Goal: Task Accomplishment & Management: Manage account settings

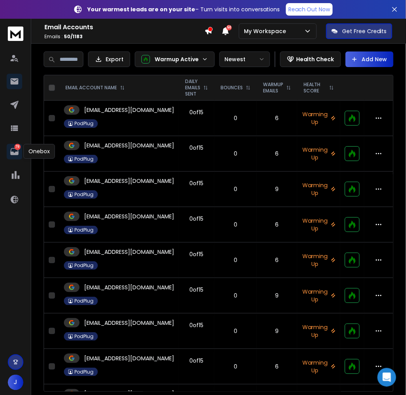
click at [7, 148] on link "79" at bounding box center [15, 152] width 16 height 16
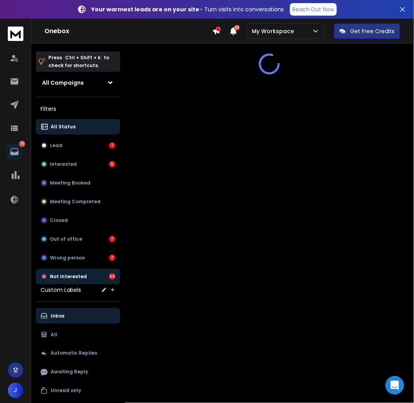
click at [97, 277] on button "Not Interested 59" at bounding box center [78, 277] width 84 height 16
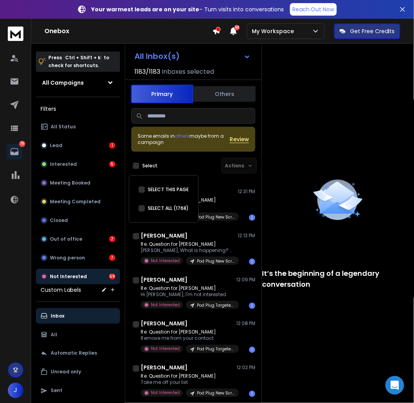
click at [140, 207] on button "SELECT THIS PAGE" at bounding box center [142, 208] width 6 height 6
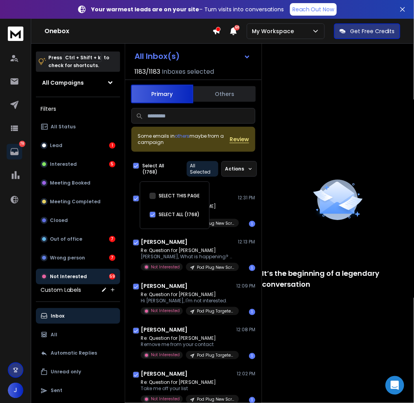
click at [140, 166] on div "Select All (1768)" at bounding box center [156, 169] width 46 height 12
click at [136, 166] on button "SELECT THIS PAGE" at bounding box center [136, 166] width 6 height 6
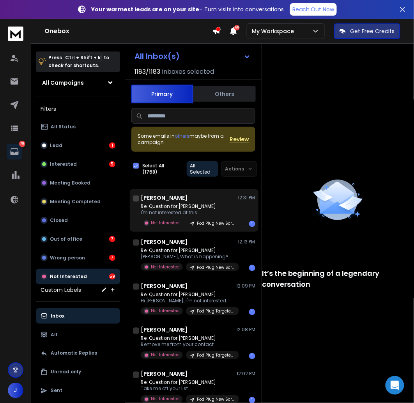
click at [135, 198] on button "button" at bounding box center [136, 198] width 6 height 6
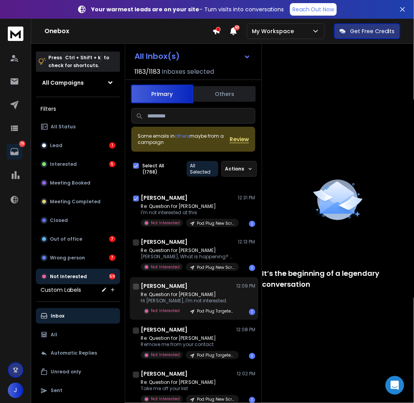
click at [138, 286] on button "button" at bounding box center [136, 286] width 6 height 6
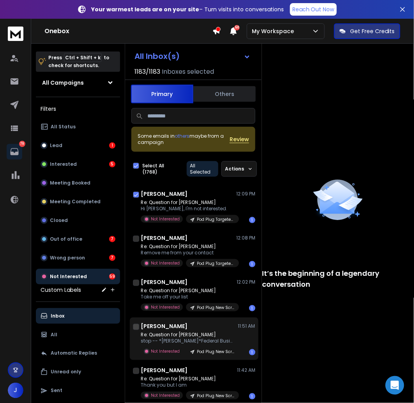
scroll to position [104, 0]
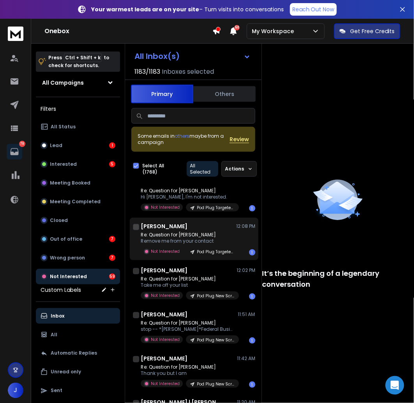
drag, startPoint x: 133, startPoint y: 228, endPoint x: 134, endPoint y: 247, distance: 19.5
click at [133, 229] on button "button" at bounding box center [136, 227] width 6 height 6
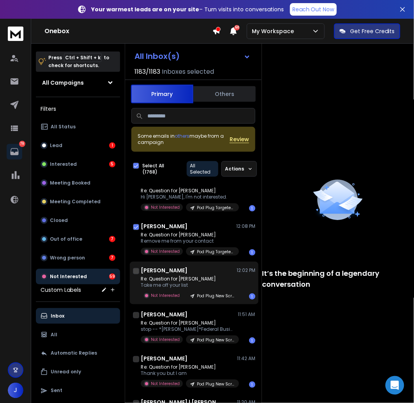
click at [138, 274] on div at bounding box center [136, 283] width 6 height 30
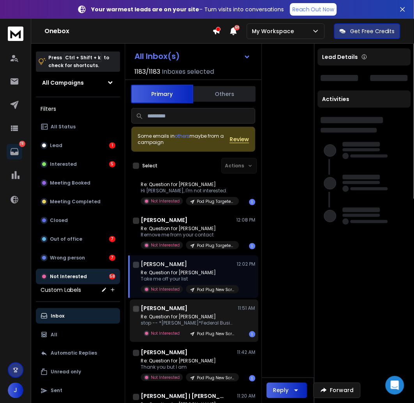
click at [137, 308] on button "button" at bounding box center [136, 309] width 6 height 6
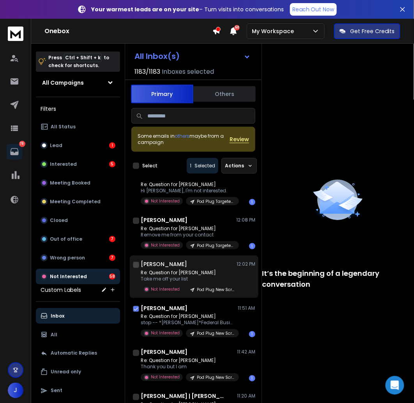
click at [135, 264] on button "button" at bounding box center [136, 265] width 6 height 6
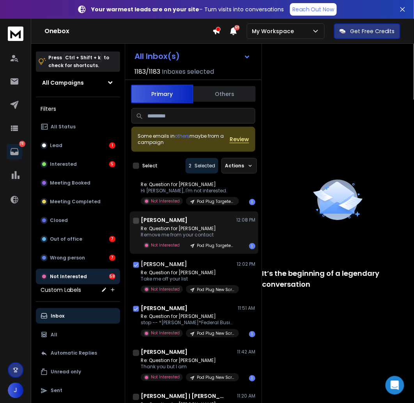
click at [138, 223] on button "button" at bounding box center [136, 221] width 6 height 6
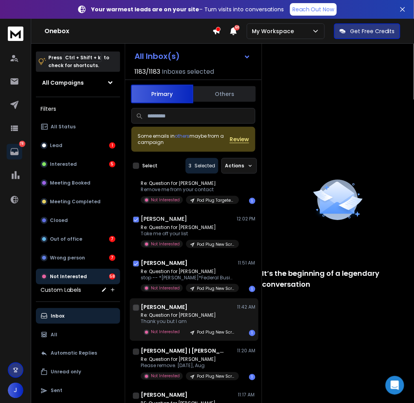
scroll to position [208, 0]
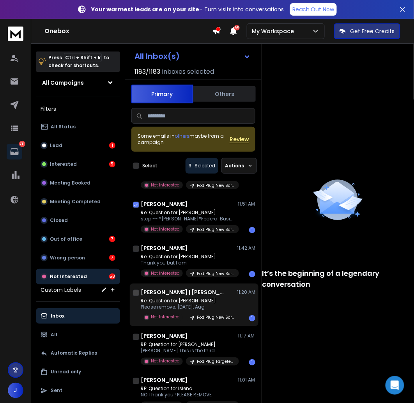
click at [135, 294] on button "button" at bounding box center [136, 293] width 6 height 6
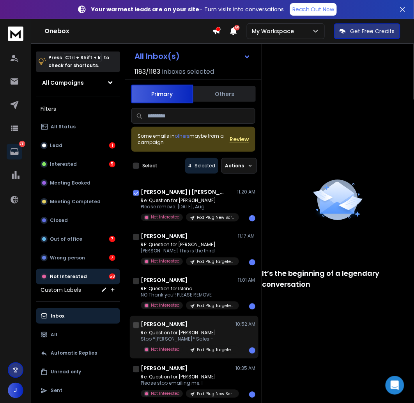
scroll to position [312, 0]
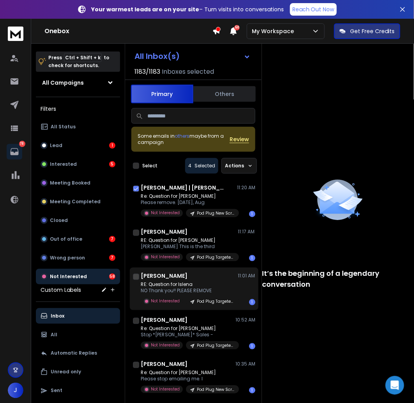
click at [135, 277] on button "button" at bounding box center [136, 277] width 6 height 6
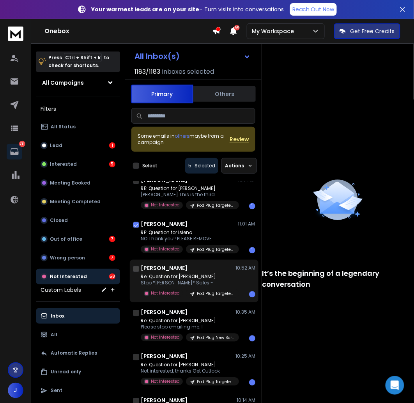
click at [136, 268] on button "button" at bounding box center [136, 269] width 6 height 6
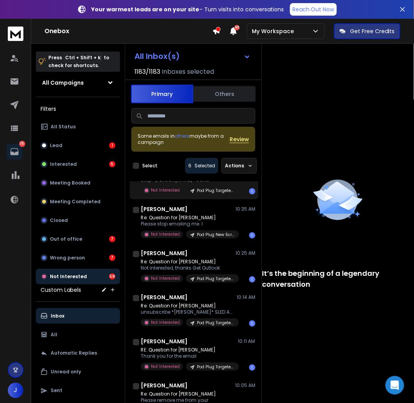
scroll to position [468, 0]
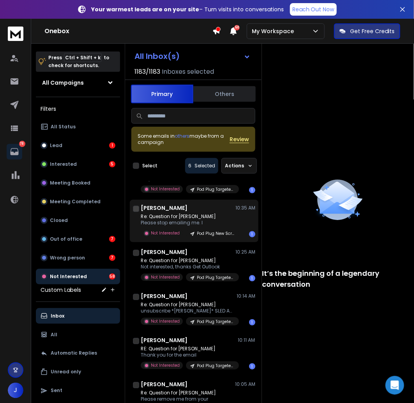
click at [138, 211] on button "button" at bounding box center [136, 209] width 6 height 6
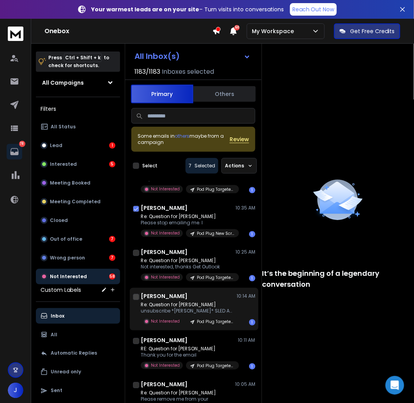
click at [137, 296] on button "button" at bounding box center [136, 297] width 6 height 6
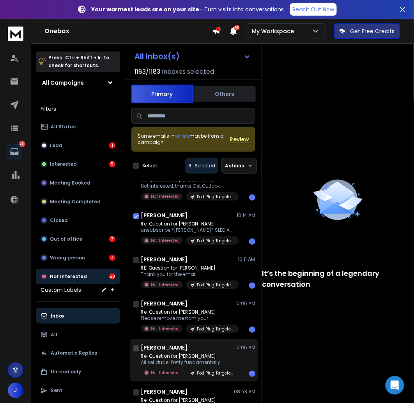
scroll to position [572, 0]
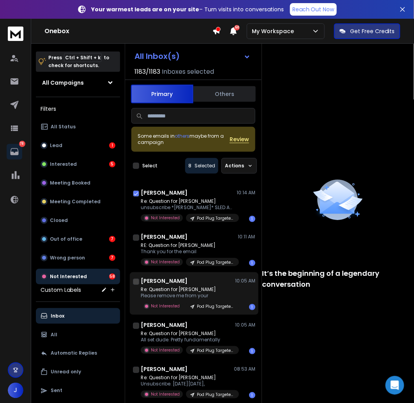
click at [134, 280] on button "button" at bounding box center [136, 281] width 6 height 6
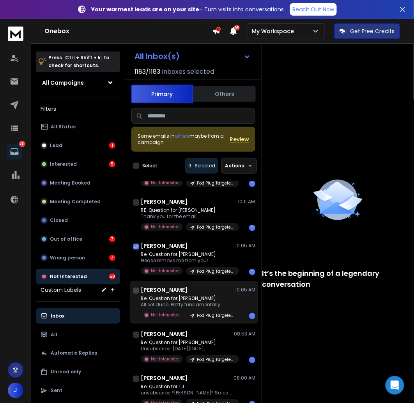
scroll to position [624, 0]
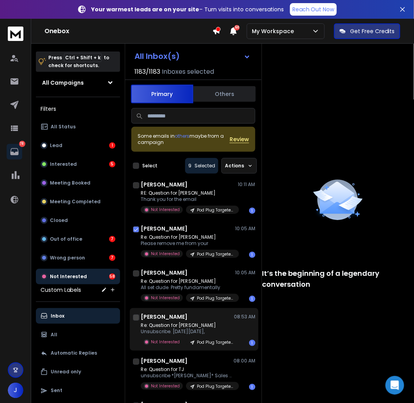
click at [135, 316] on button "button" at bounding box center [136, 317] width 6 height 6
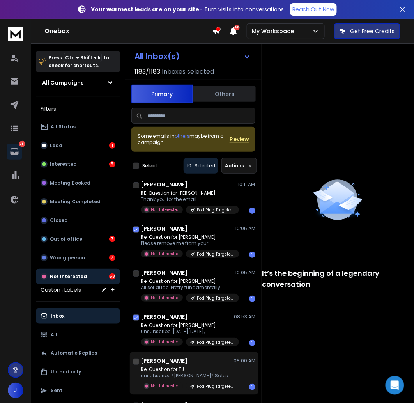
click at [134, 359] on button "button" at bounding box center [136, 361] width 6 height 6
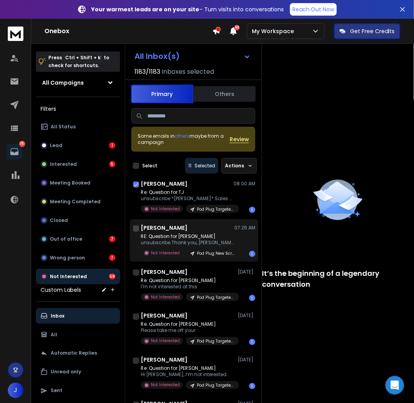
scroll to position [780, 0]
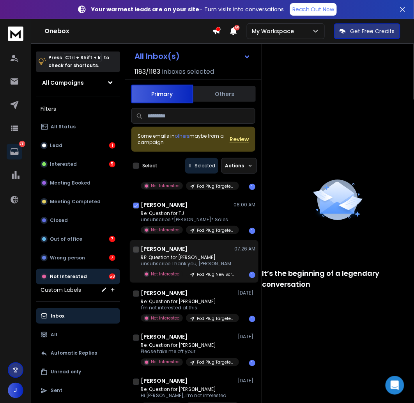
click at [138, 251] on button "button" at bounding box center [136, 249] width 6 height 6
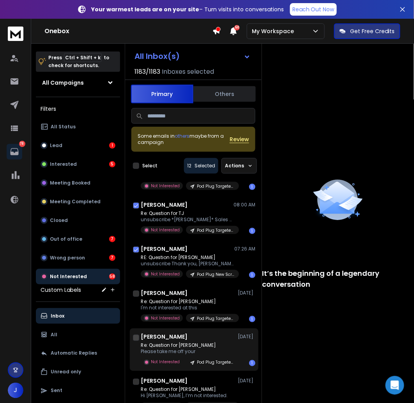
click at [137, 338] on button "button" at bounding box center [136, 338] width 6 height 6
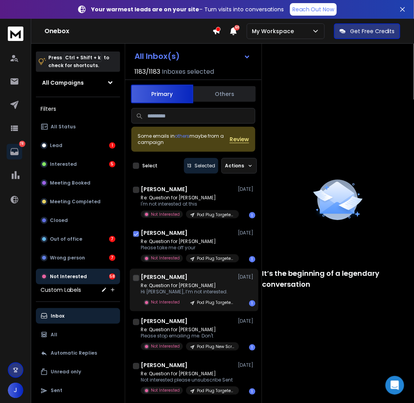
scroll to position [936, 0]
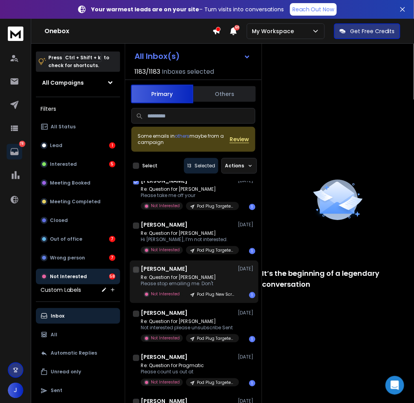
click at [135, 272] on button "button" at bounding box center [136, 270] width 6 height 6
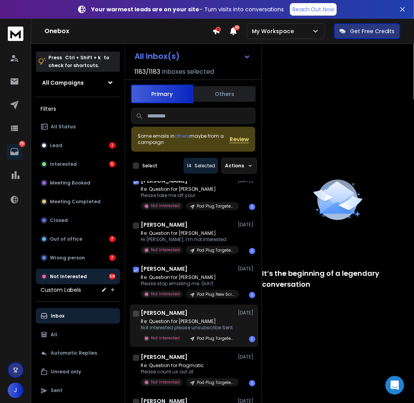
click at [139, 313] on div "[PERSON_NAME] Knights [DATE] Re: Question for [PERSON_NAME] Not interested plea…" at bounding box center [194, 326] width 129 height 42
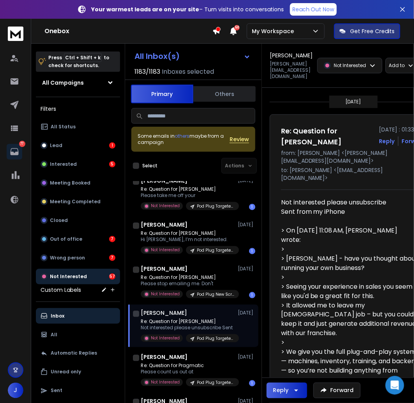
click at [136, 313] on button "button" at bounding box center [136, 314] width 6 height 6
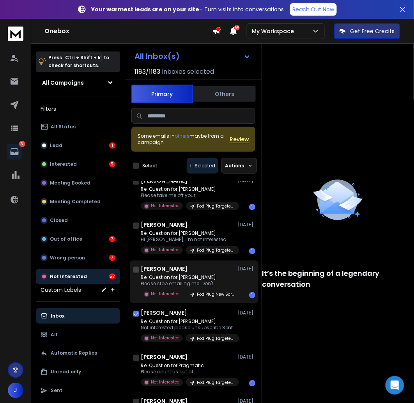
click at [139, 266] on div "[PERSON_NAME] [DATE] Re: Question for [PERSON_NAME] Please stop emailing me. Do…" at bounding box center [194, 281] width 129 height 42
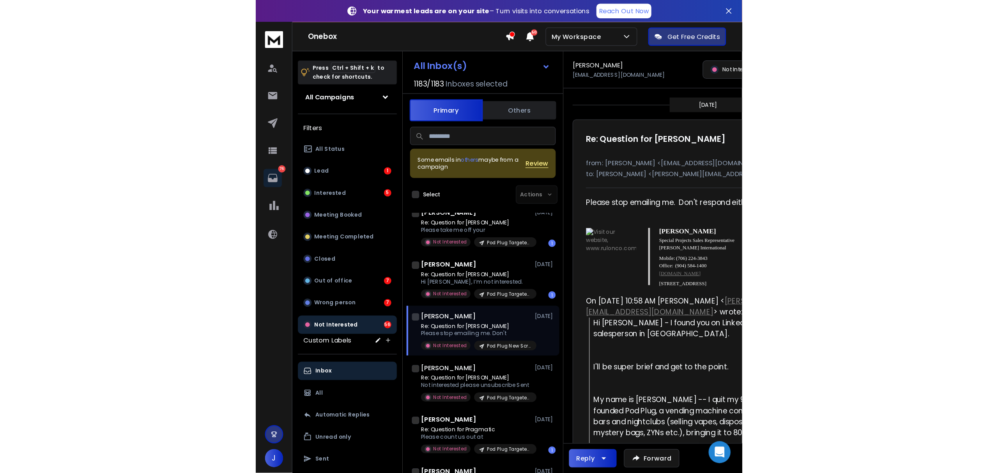
scroll to position [884, 0]
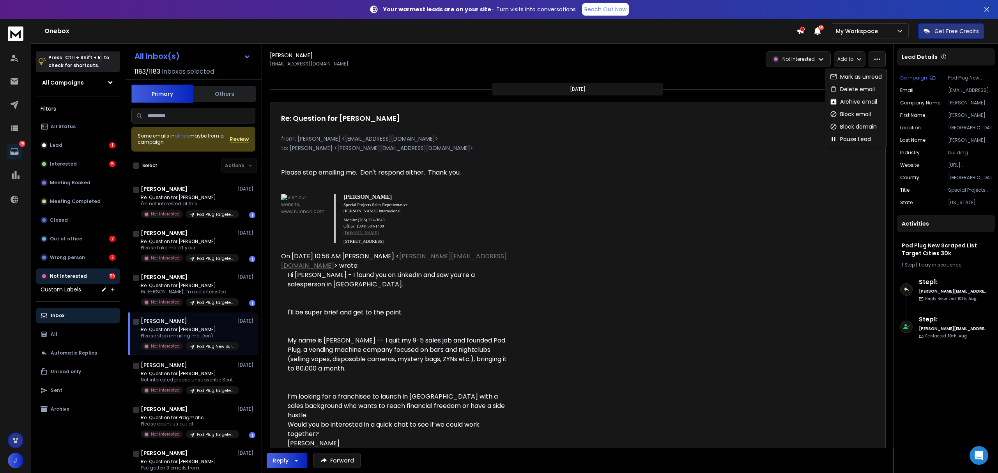
click at [414, 65] on button "button" at bounding box center [877, 59] width 17 height 16
click at [414, 111] on div "Block email" at bounding box center [850, 114] width 41 height 8
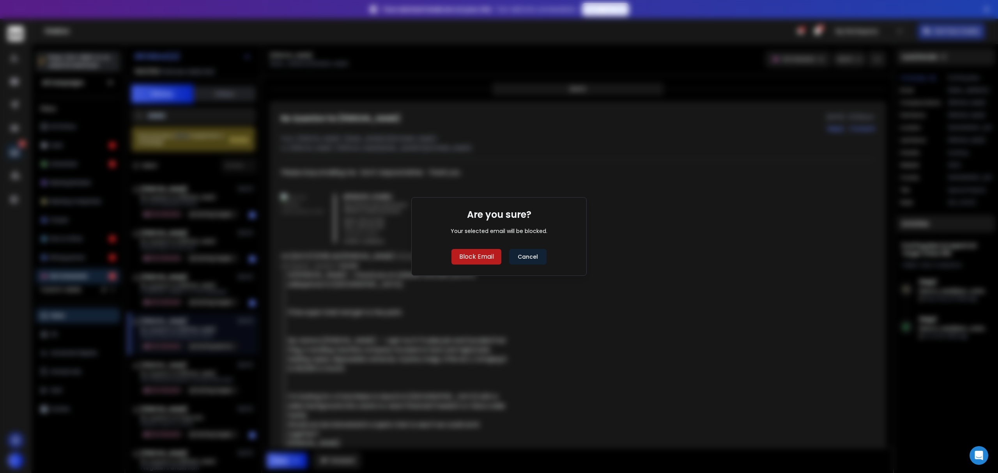
click at [414, 258] on button "Block Email" at bounding box center [477, 257] width 50 height 16
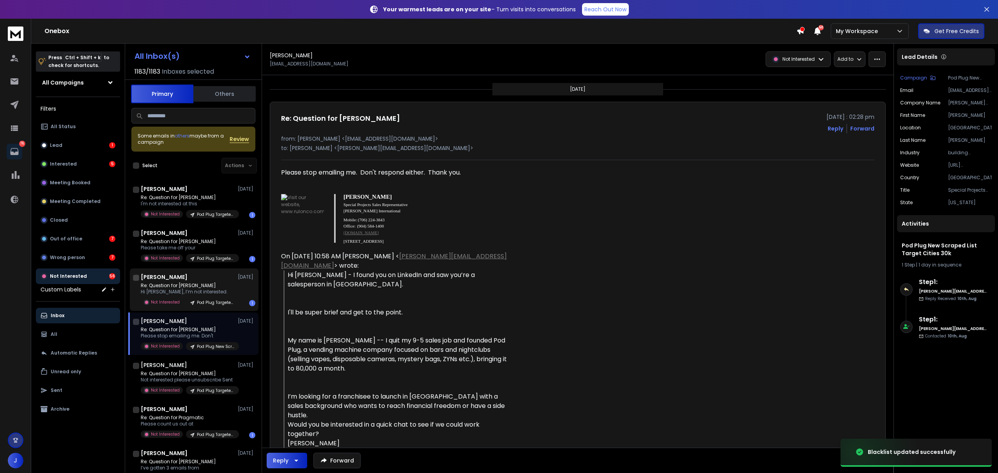
click at [136, 277] on button "button" at bounding box center [136, 278] width 6 height 6
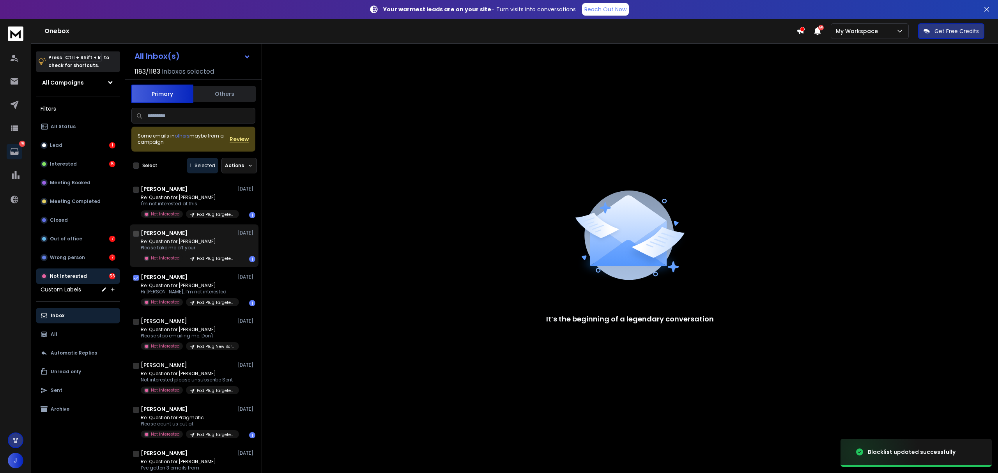
click at [136, 232] on button "button" at bounding box center [136, 234] width 6 height 6
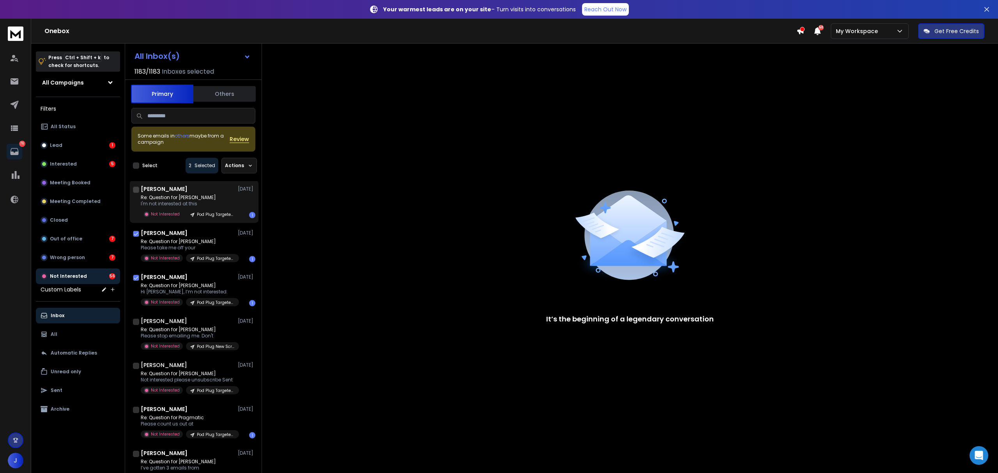
click at [138, 186] on div "[PERSON_NAME] [DATE] Re: Question for [PERSON_NAME] I'm not interested at this …" at bounding box center [194, 202] width 129 height 42
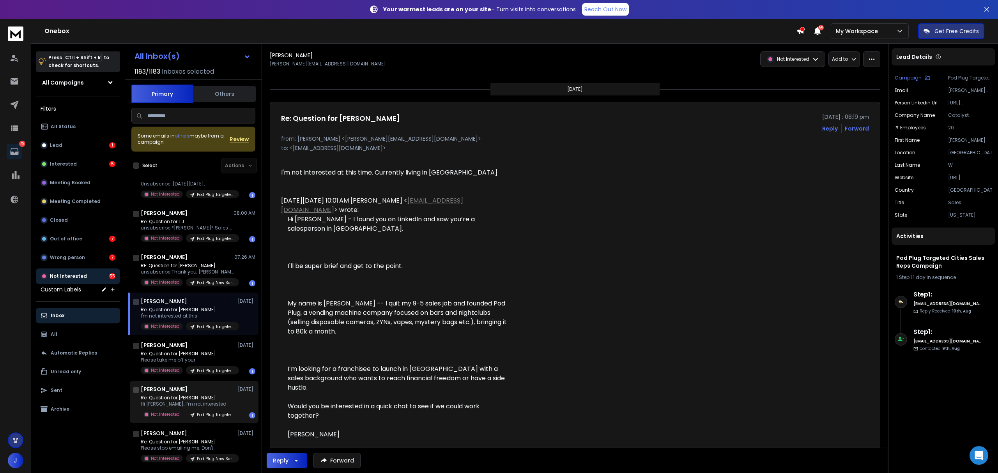
scroll to position [780, 0]
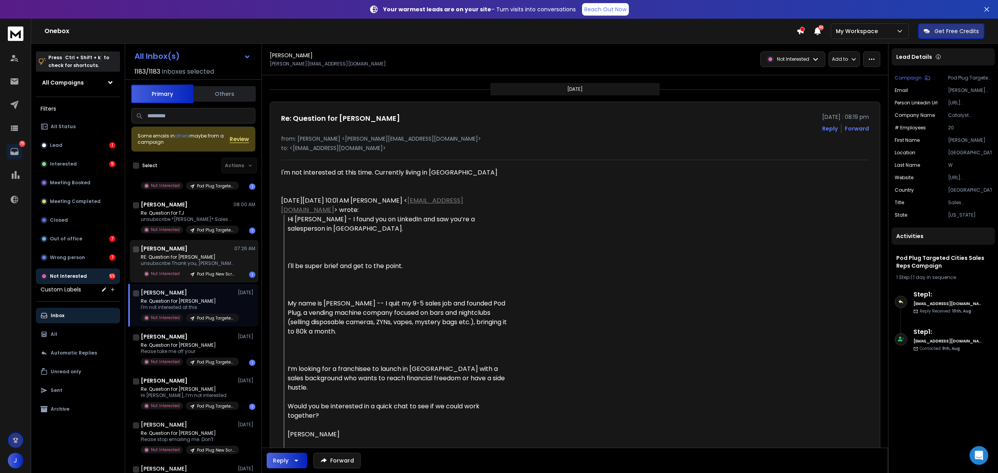
click at [135, 248] on button "button" at bounding box center [136, 249] width 6 height 6
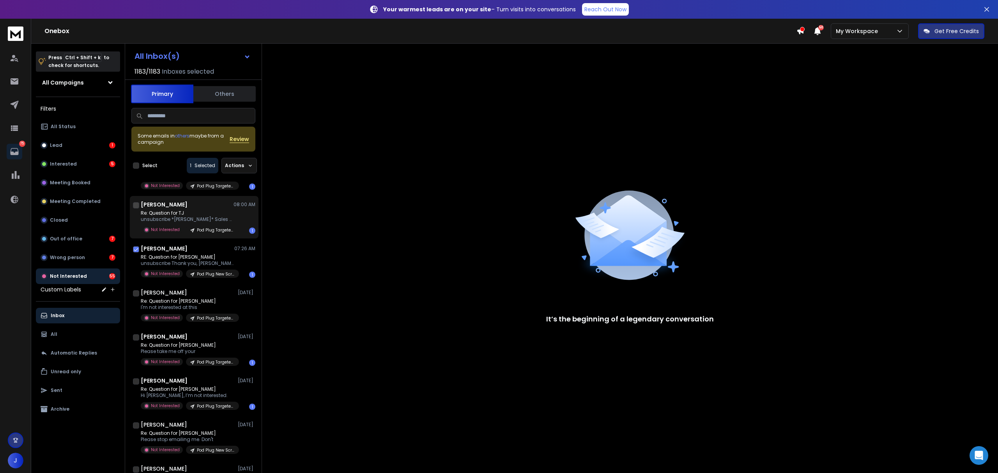
click at [136, 205] on button "button" at bounding box center [136, 205] width 6 height 6
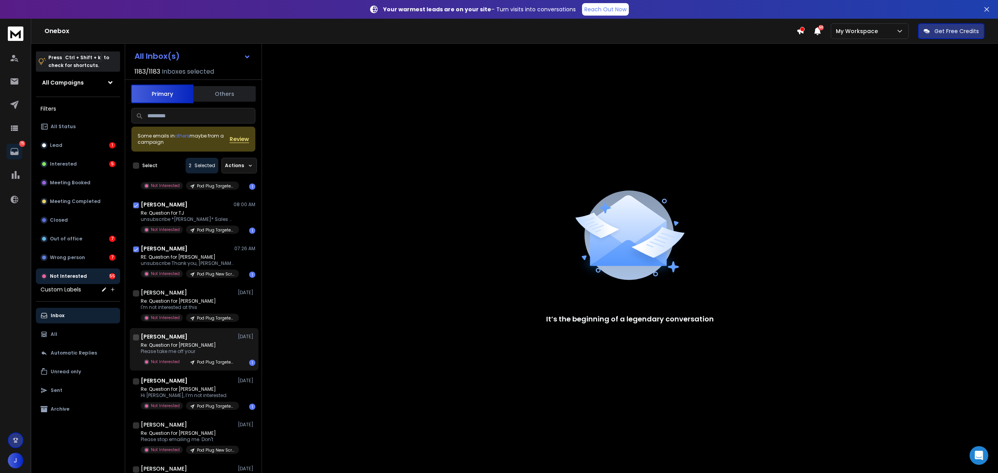
click at [134, 338] on button "button" at bounding box center [136, 338] width 6 height 6
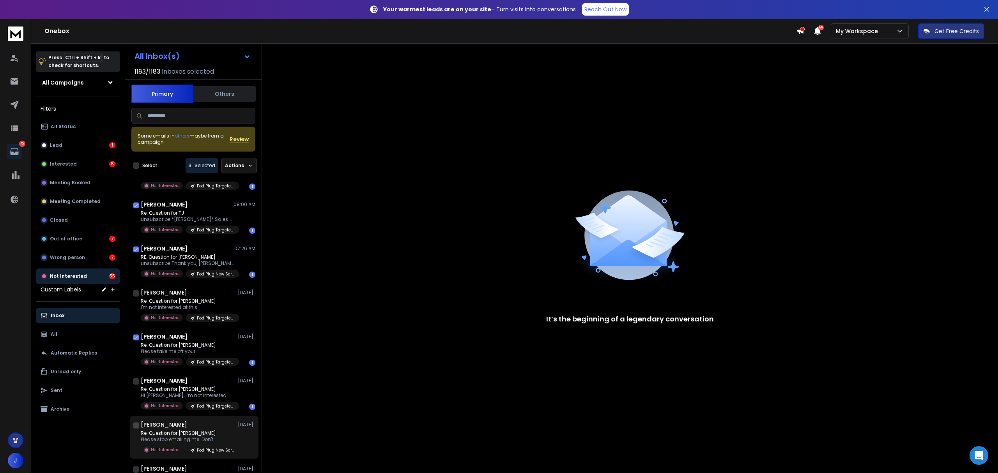
click at [136, 402] on button "button" at bounding box center [136, 426] width 6 height 6
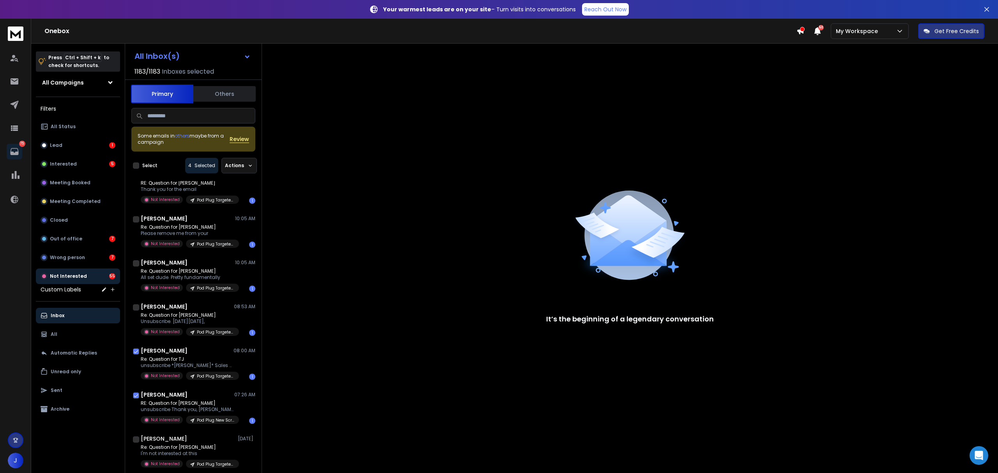
scroll to position [624, 0]
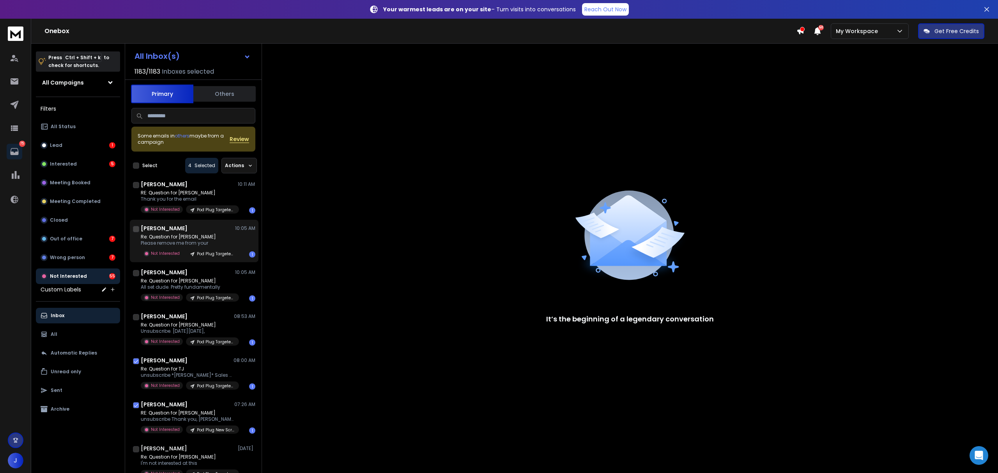
click at [135, 231] on button "button" at bounding box center [136, 229] width 6 height 6
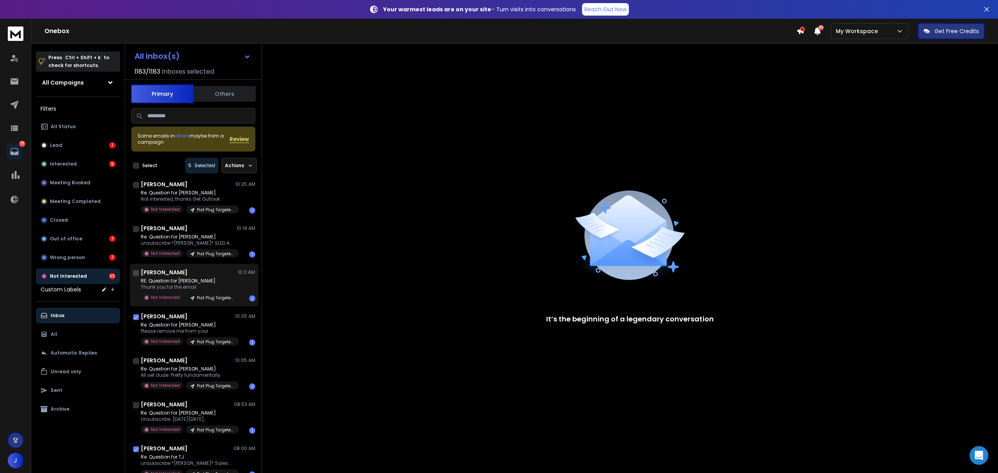
scroll to position [520, 0]
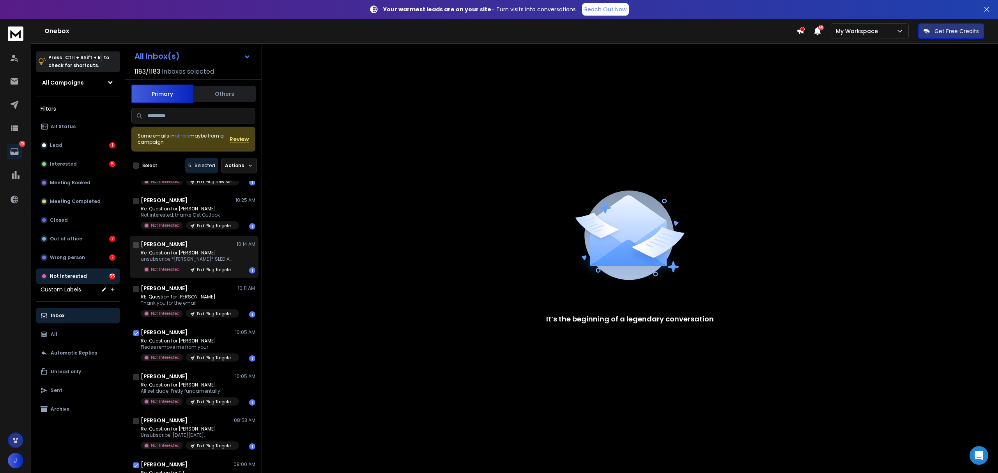
click at [135, 248] on button "button" at bounding box center [136, 245] width 6 height 6
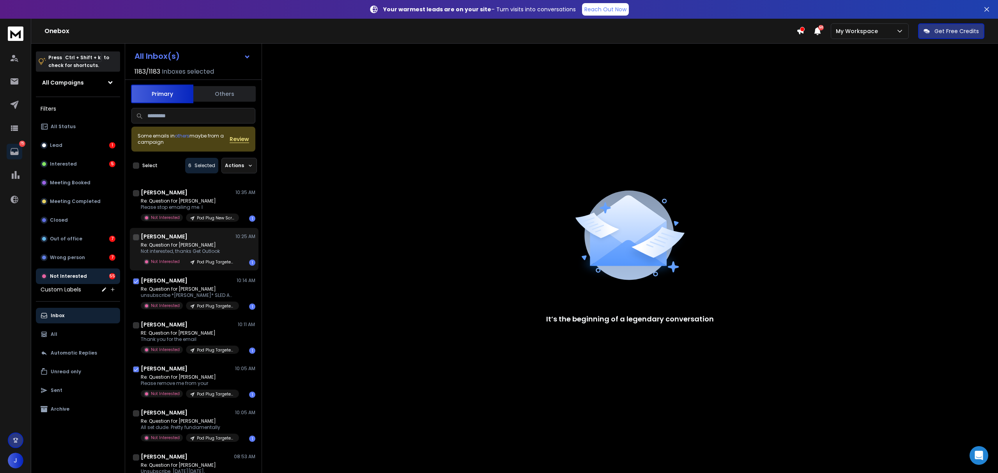
scroll to position [468, 0]
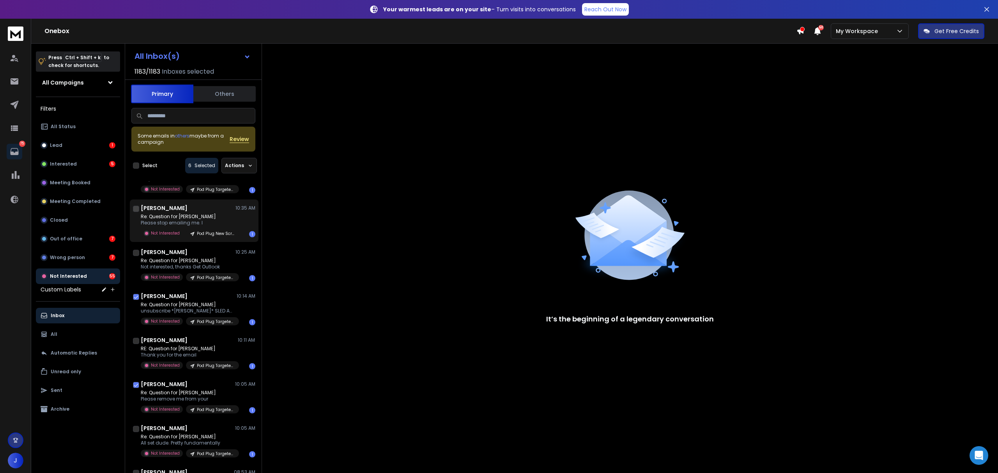
click at [135, 209] on button "button" at bounding box center [136, 209] width 6 height 6
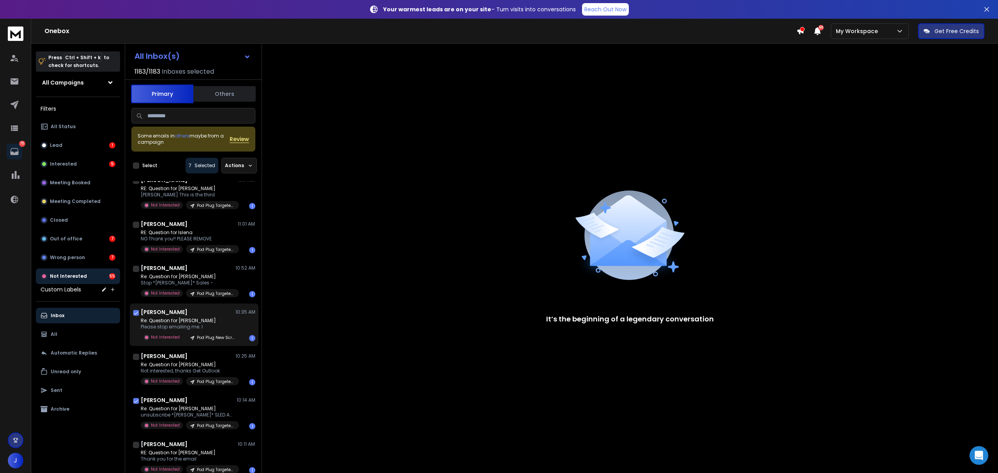
scroll to position [312, 0]
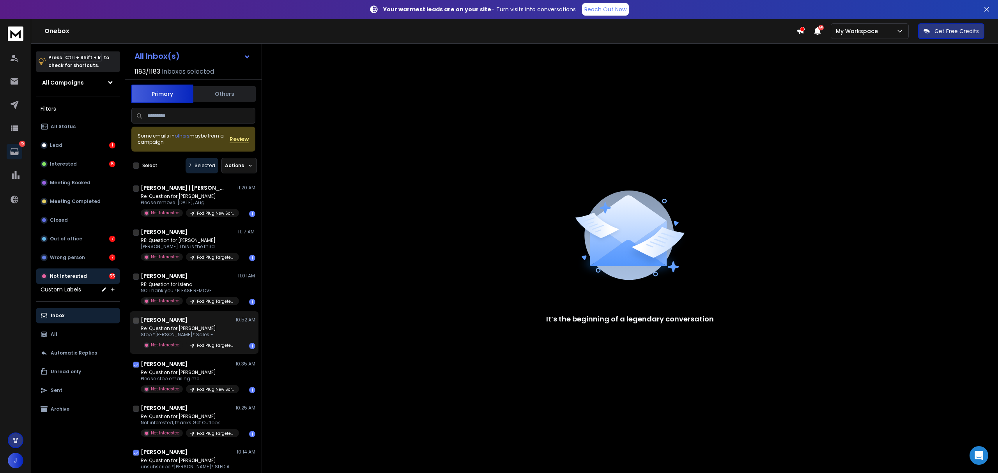
click at [136, 322] on button "button" at bounding box center [136, 321] width 6 height 6
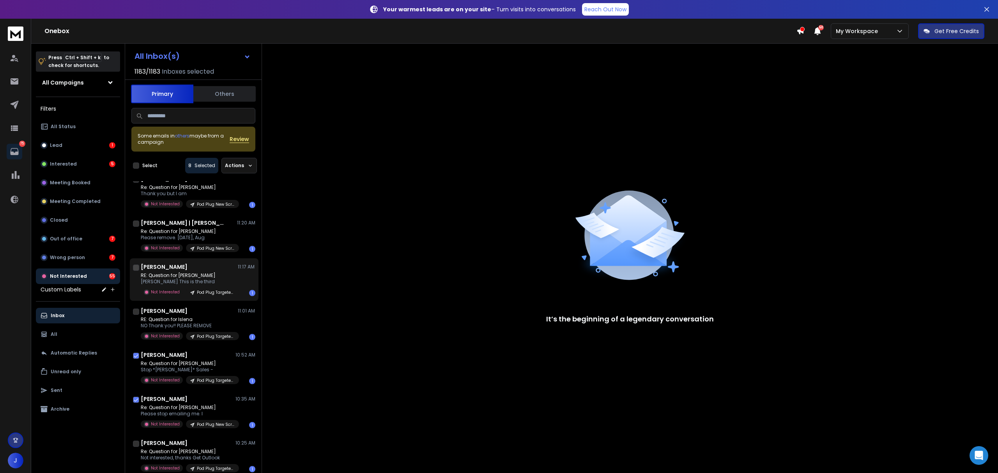
scroll to position [208, 0]
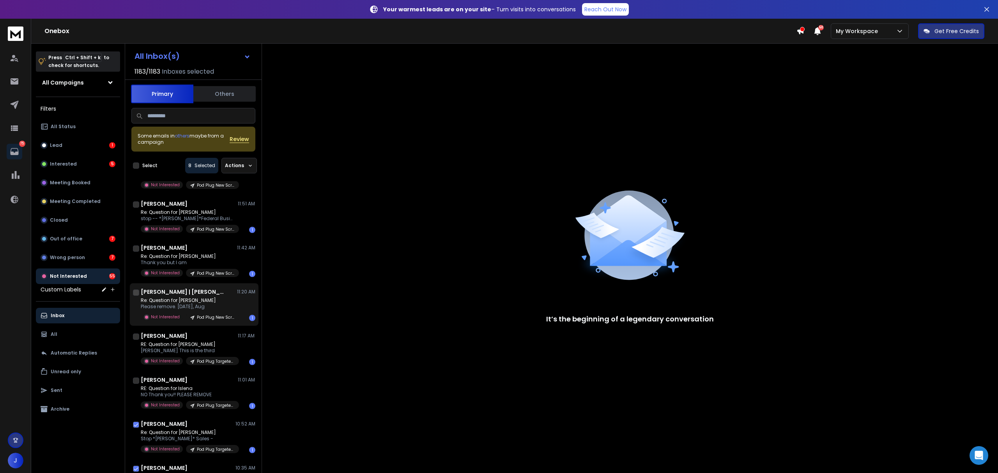
click at [136, 292] on button "button" at bounding box center [136, 293] width 6 height 6
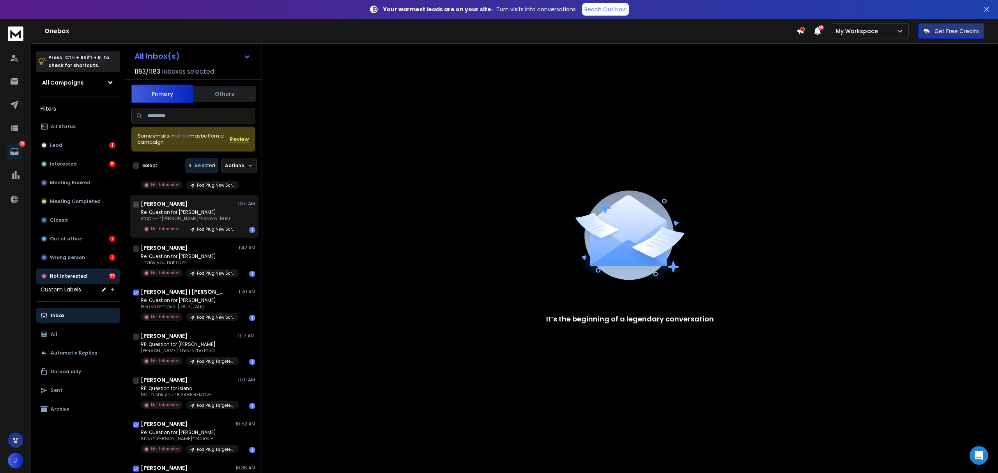
click at [136, 205] on button "button" at bounding box center [136, 205] width 6 height 6
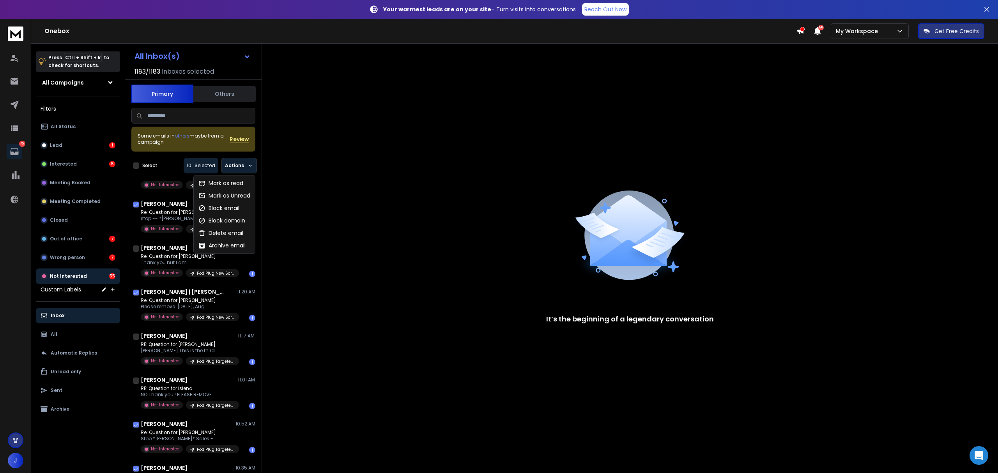
click at [232, 166] on p "Actions" at bounding box center [234, 166] width 19 height 6
click at [225, 211] on div "Block email" at bounding box center [218, 208] width 41 height 8
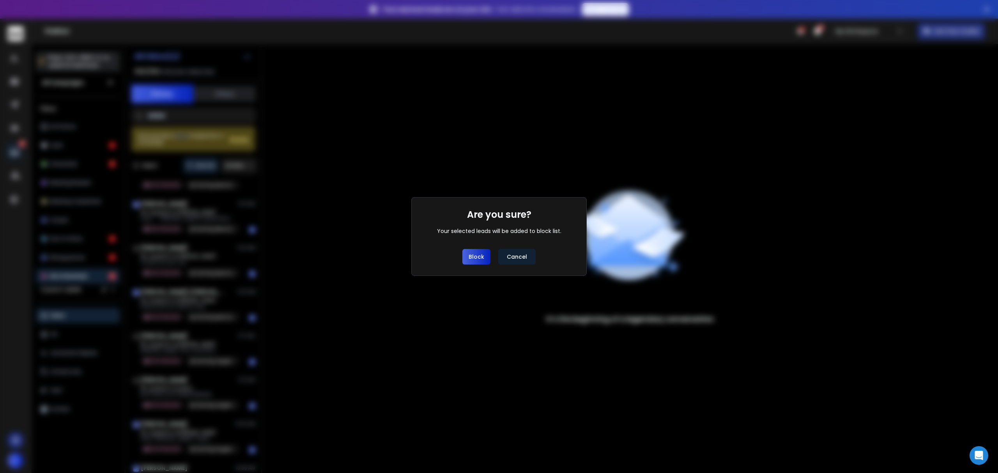
click at [414, 258] on p "Block" at bounding box center [477, 257] width 16 height 8
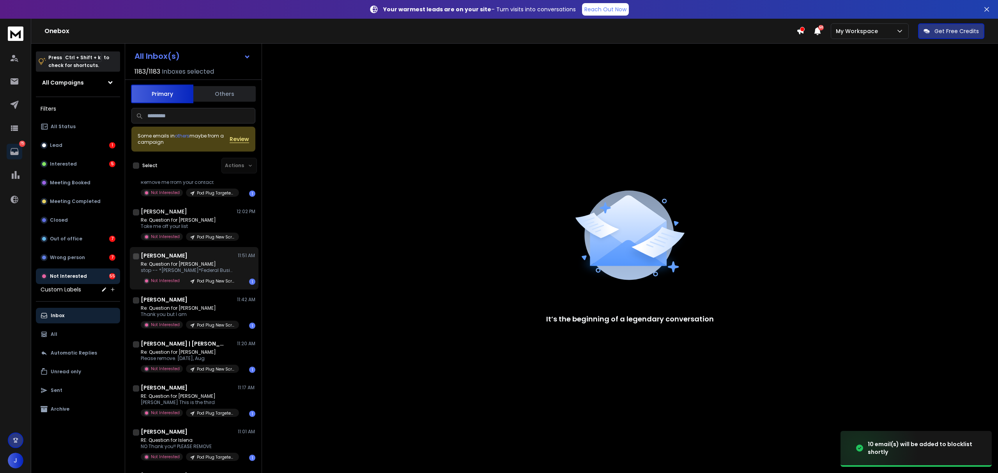
scroll to position [104, 0]
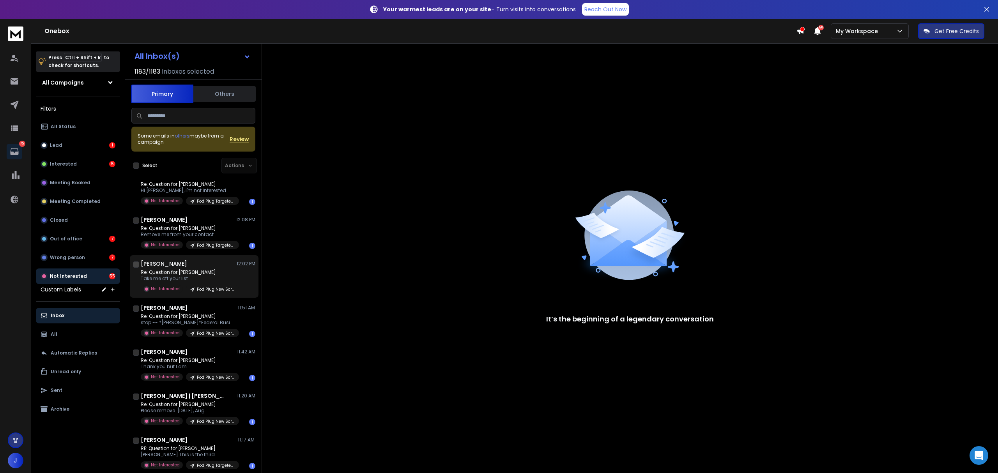
click at [190, 267] on div "[PERSON_NAME] 12:02 PM" at bounding box center [198, 264] width 115 height 8
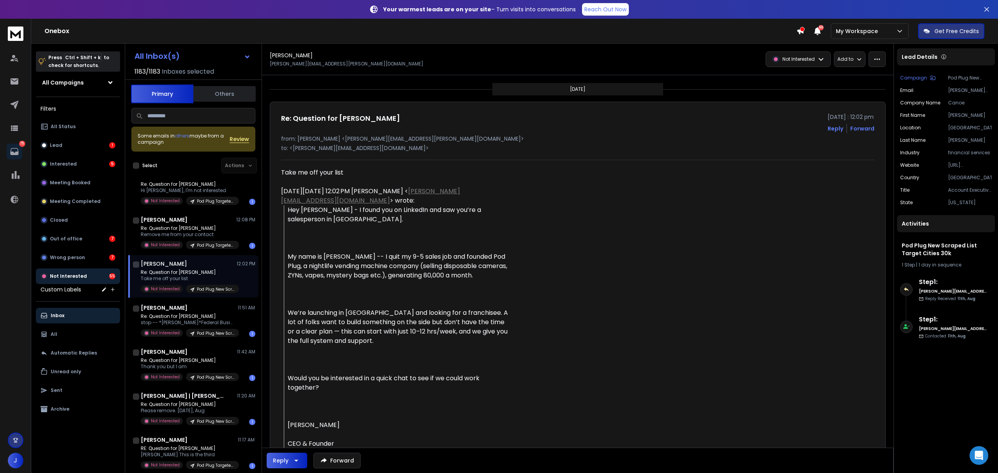
click at [136, 268] on div at bounding box center [136, 277] width 6 height 30
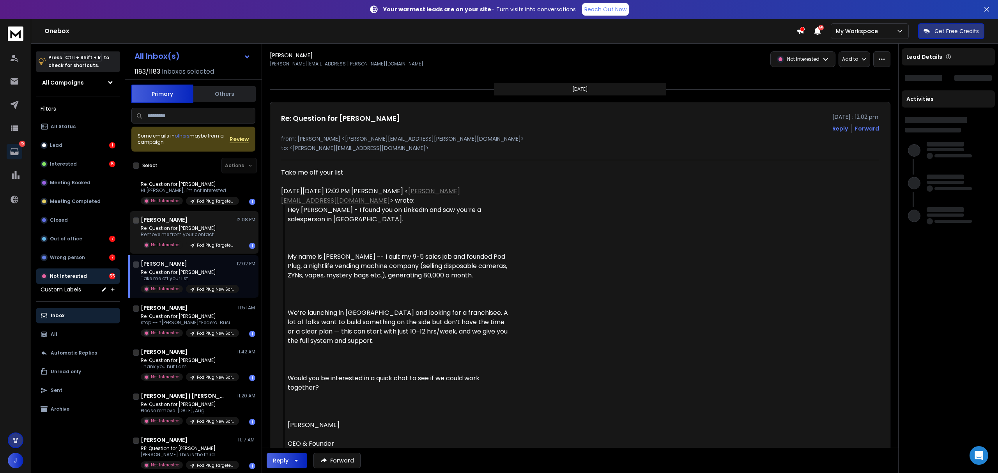
scroll to position [0, 0]
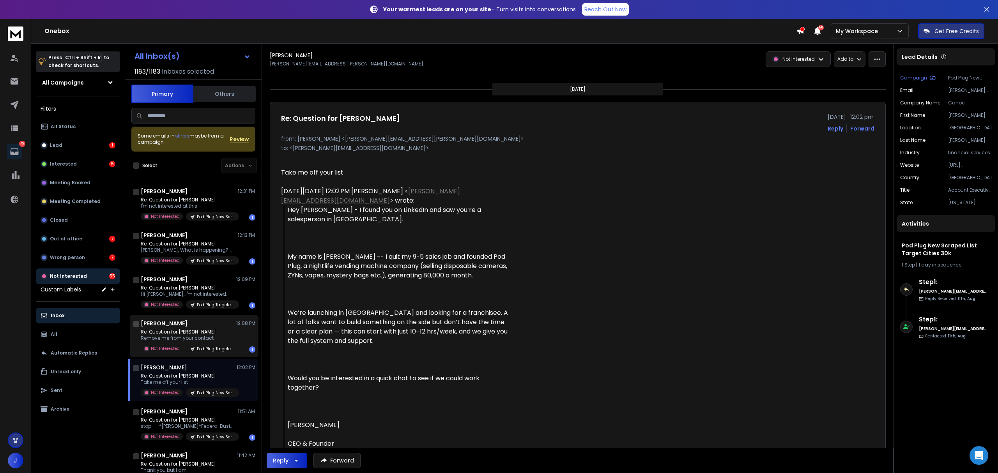
click at [136, 325] on button "button" at bounding box center [136, 324] width 6 height 6
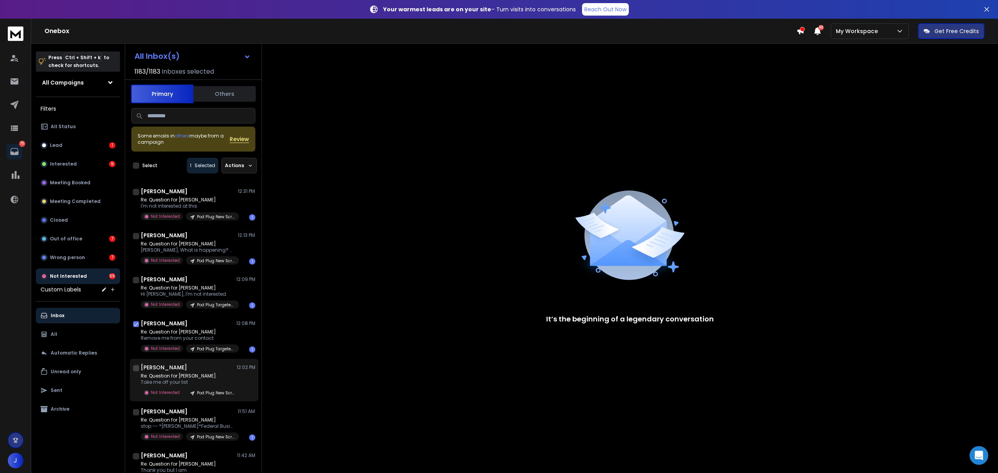
click at [137, 367] on button "button" at bounding box center [136, 368] width 6 height 6
click at [235, 161] on button "Actions" at bounding box center [238, 166] width 35 height 16
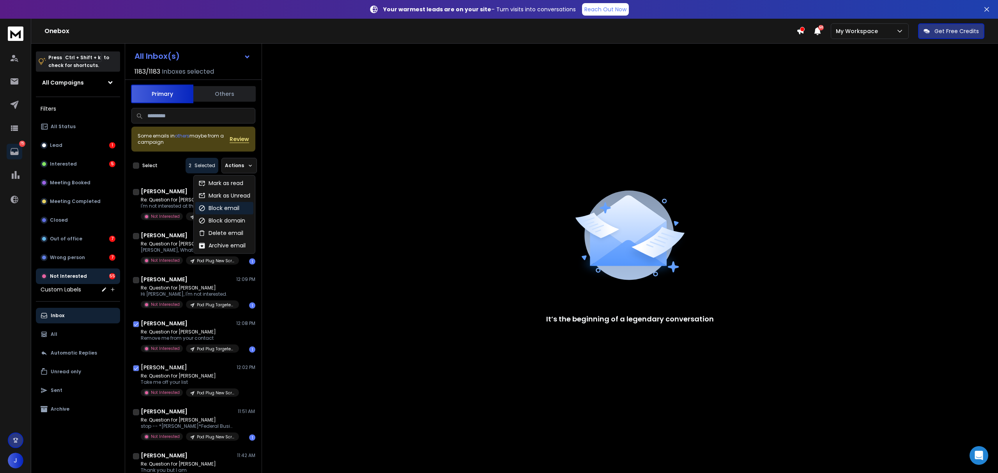
click at [222, 205] on div "Block email" at bounding box center [218, 208] width 41 height 8
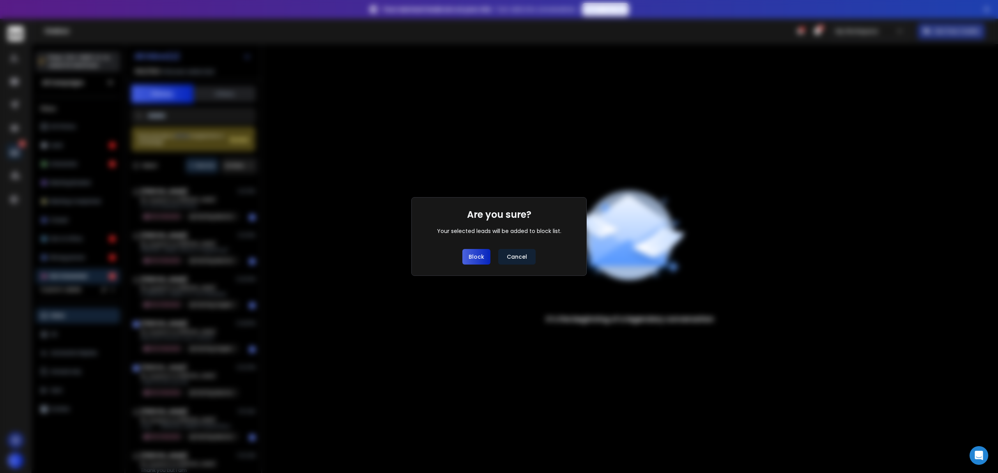
click at [414, 255] on p "Block" at bounding box center [477, 257] width 16 height 8
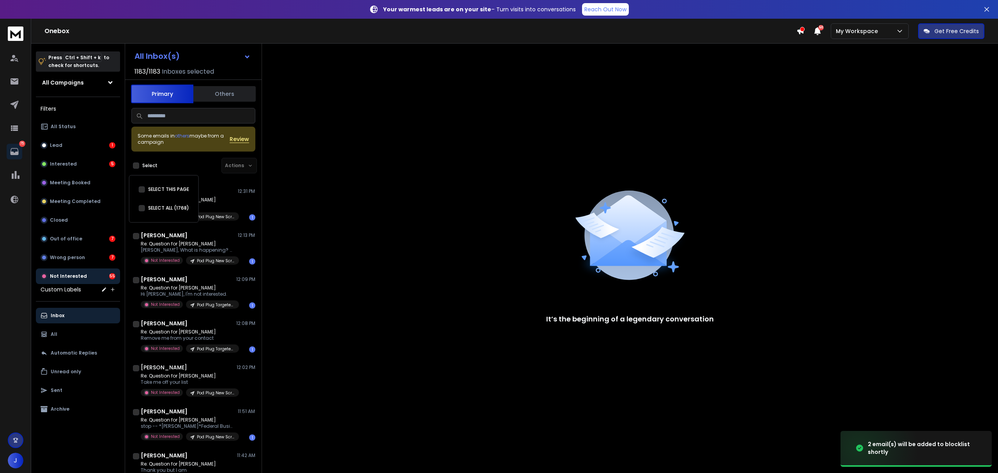
click at [143, 211] on div "SELECT ALL (1768)" at bounding box center [164, 208] width 50 height 16
click at [141, 209] on button "SELECT THIS PAGE" at bounding box center [142, 208] width 6 height 6
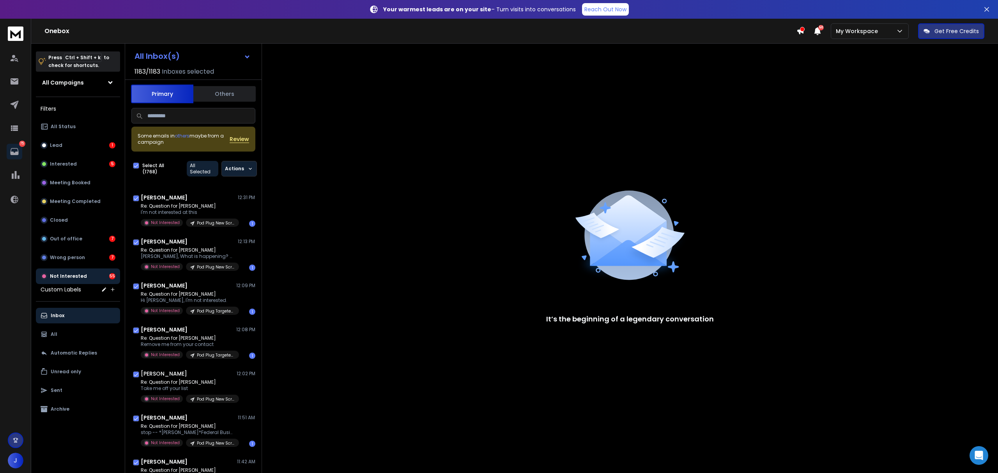
click at [239, 169] on p "Actions" at bounding box center [234, 169] width 19 height 6
click at [237, 186] on div "Mark as read" at bounding box center [220, 186] width 45 height 8
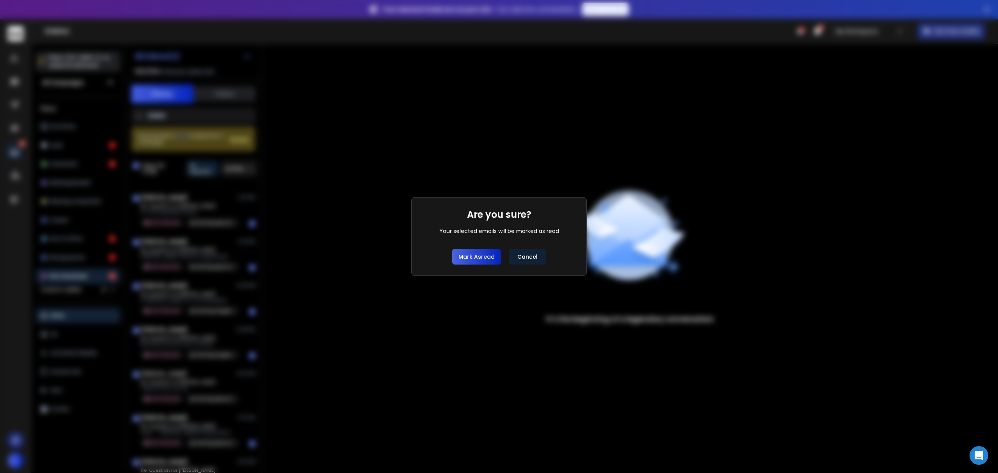
click at [414, 259] on p "Mark as read" at bounding box center [477, 257] width 36 height 8
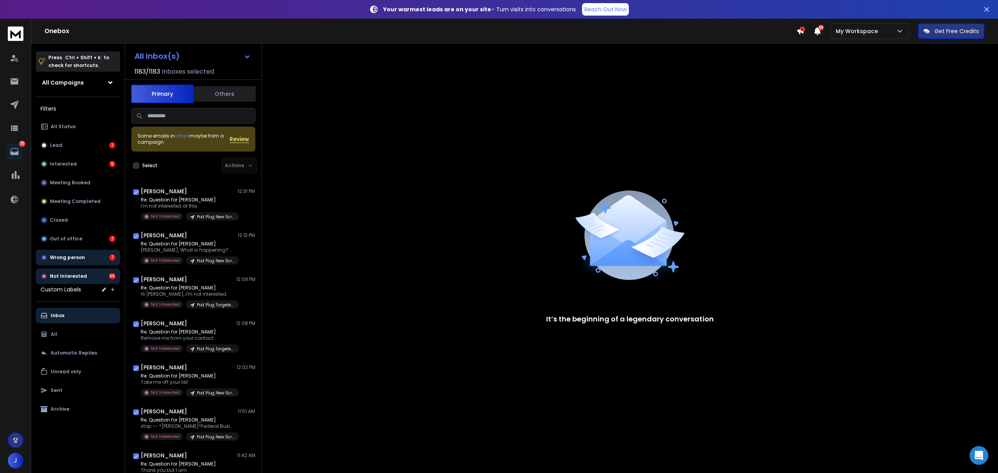
click at [85, 257] on button "Wrong person 7" at bounding box center [78, 258] width 84 height 16
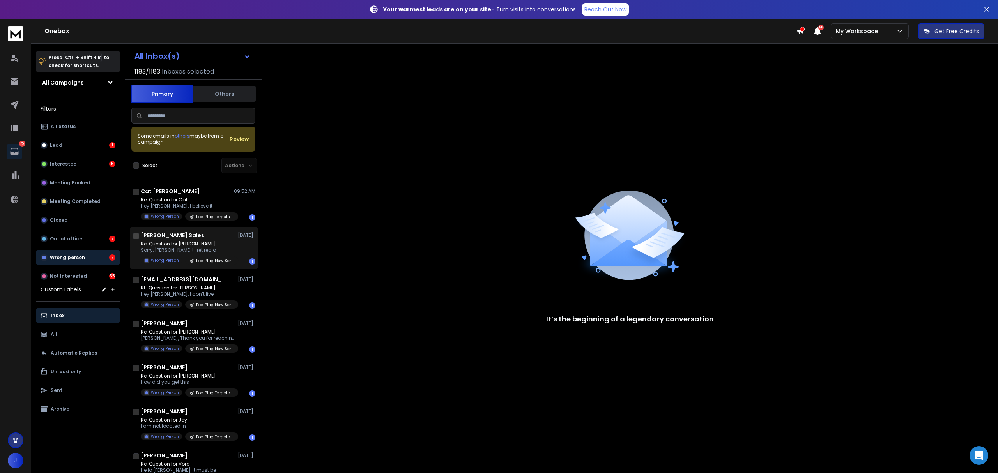
click at [178, 194] on h1 "Cat [PERSON_NAME]" at bounding box center [170, 192] width 59 height 8
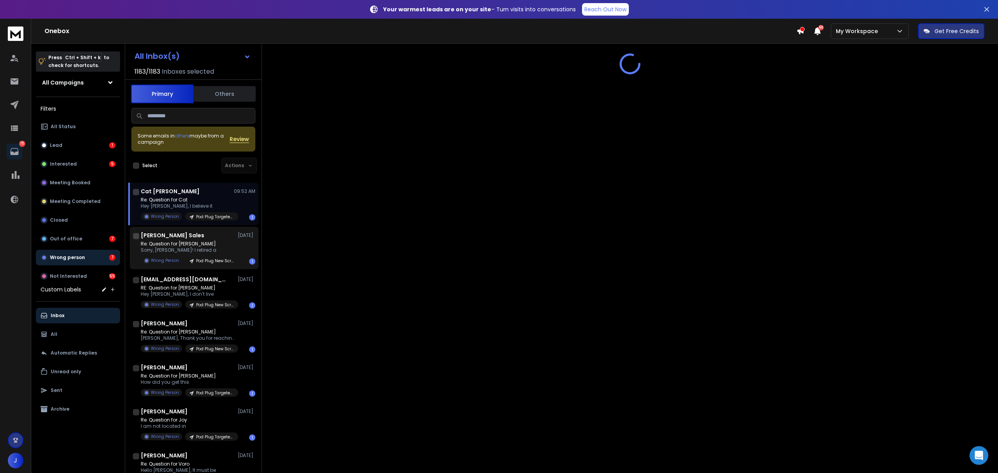
click at [191, 244] on p "Re: Question for [PERSON_NAME]" at bounding box center [188, 244] width 94 height 6
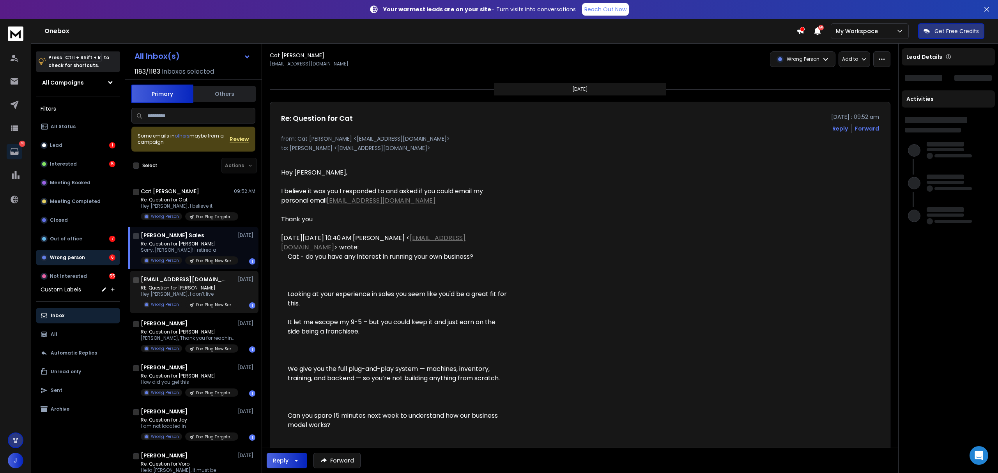
drag, startPoint x: 200, startPoint y: 293, endPoint x: 201, endPoint y: 306, distance: 12.5
click at [200, 294] on p "Hey [PERSON_NAME], I don’t live" at bounding box center [188, 294] width 94 height 6
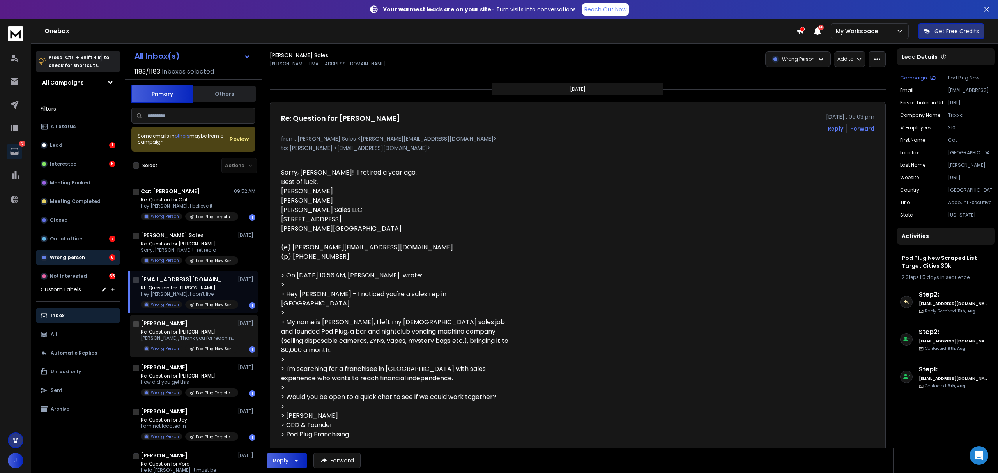
click at [204, 331] on p "Re: Question for [PERSON_NAME]" at bounding box center [188, 332] width 94 height 6
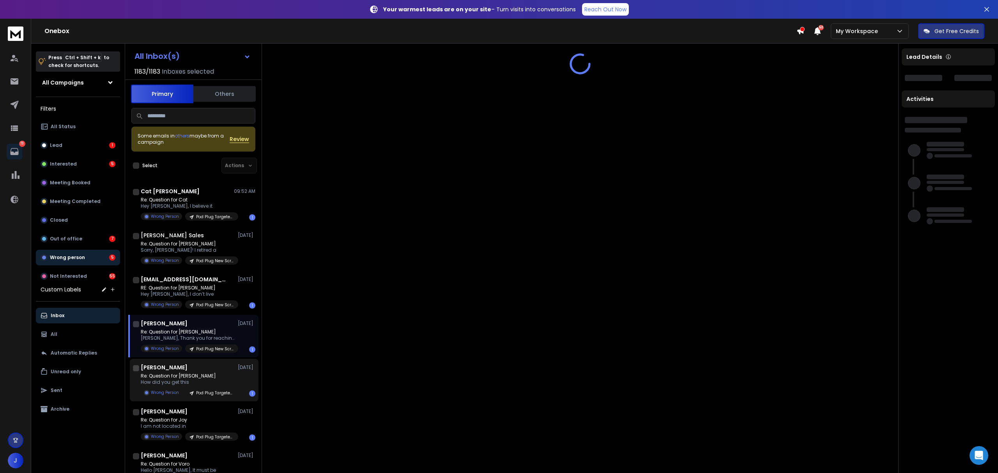
click at [200, 378] on div "Re: Question for [PERSON_NAME] How did you get this Wrong Person Pod Plug Targe…" at bounding box center [189, 385] width 97 height 24
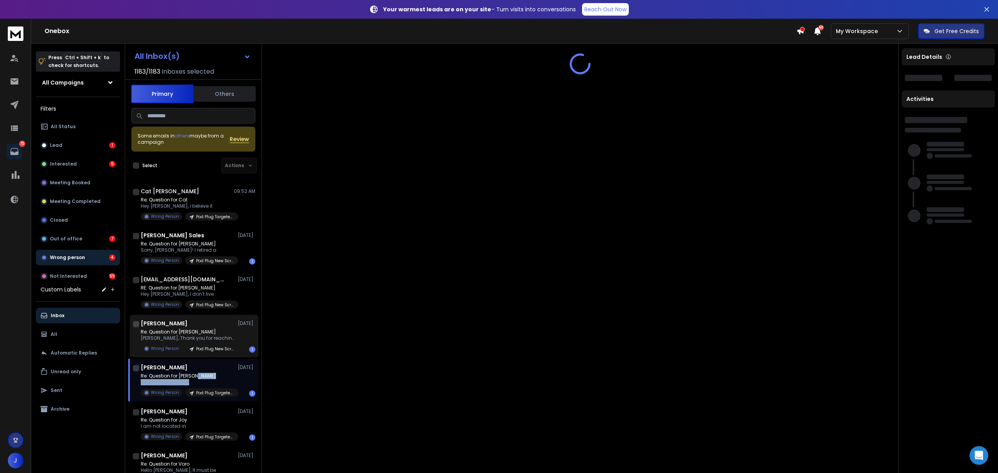
click at [202, 402] on div "[PERSON_NAME] [DATE]" at bounding box center [198, 412] width 115 height 8
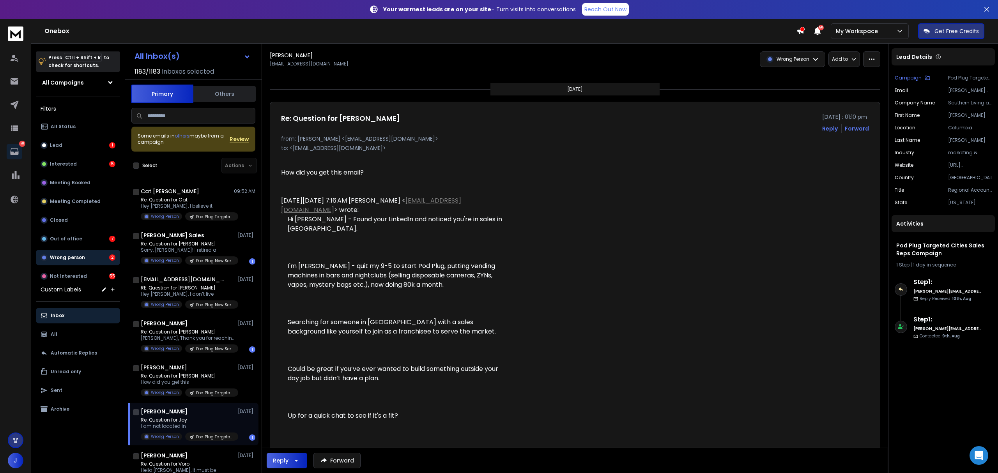
scroll to position [156, 0]
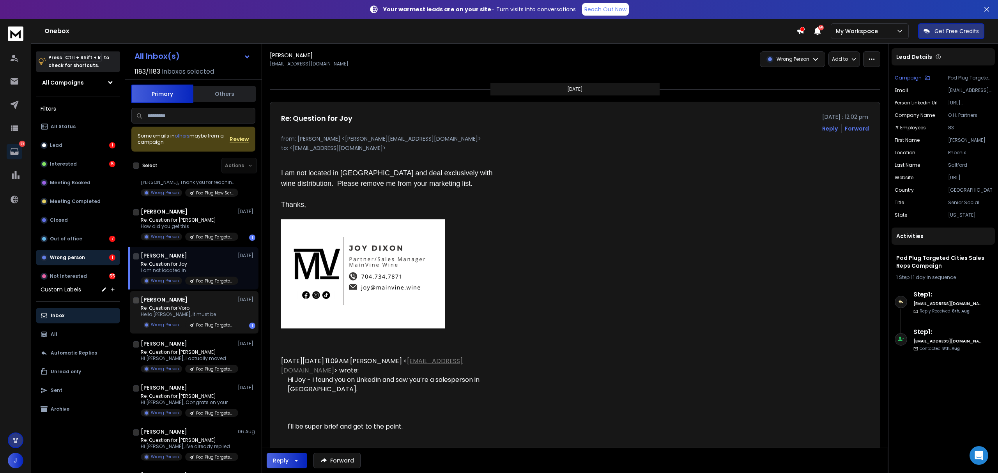
click at [183, 322] on div "Wrong Person Pod Plug Targeted Cities Sales Reps Campaign" at bounding box center [189, 325] width 97 height 8
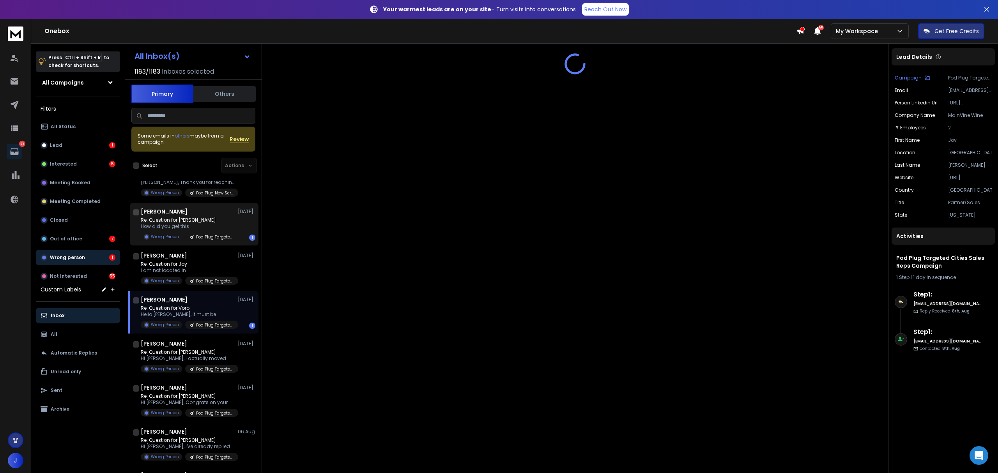
drag, startPoint x: 192, startPoint y: 236, endPoint x: 145, endPoint y: 225, distance: 48.6
click at [191, 234] on icon at bounding box center [192, 237] width 7 height 7
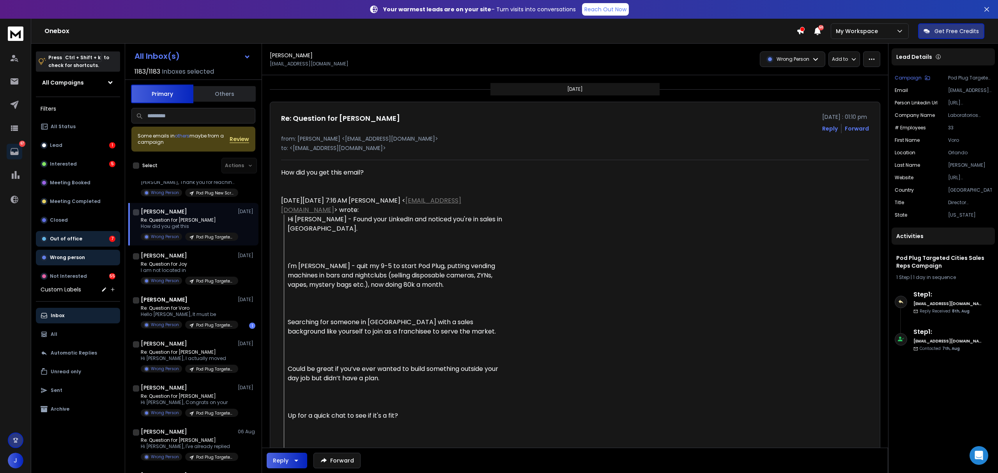
click at [55, 245] on button "Out of office 7" at bounding box center [78, 239] width 84 height 16
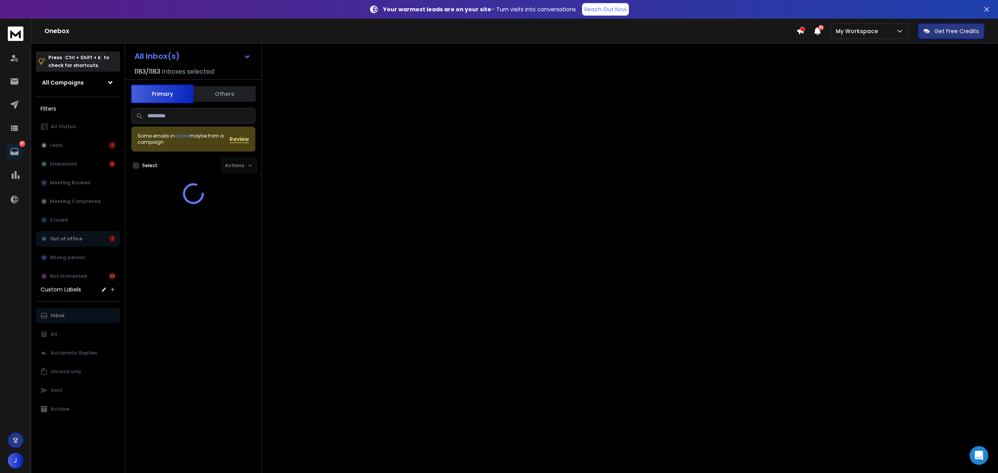
scroll to position [0, 0]
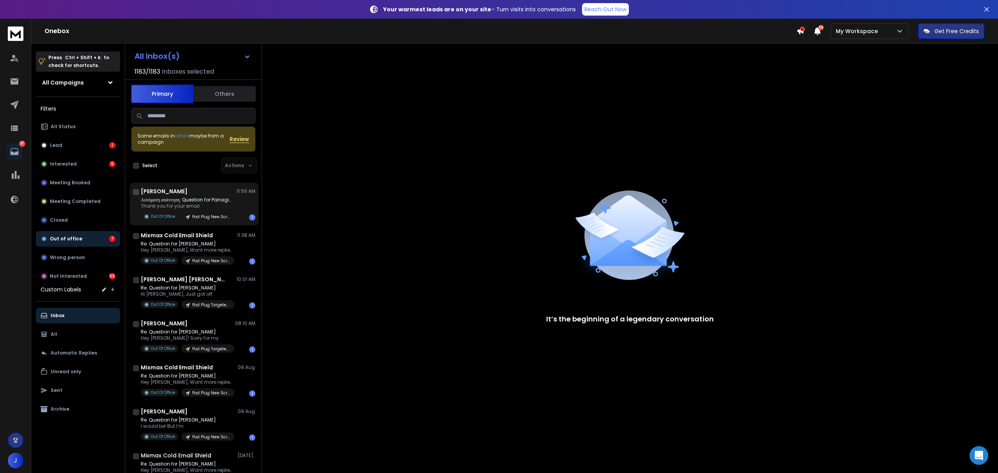
click at [175, 194] on h1 "[PERSON_NAME]" at bounding box center [164, 192] width 47 height 8
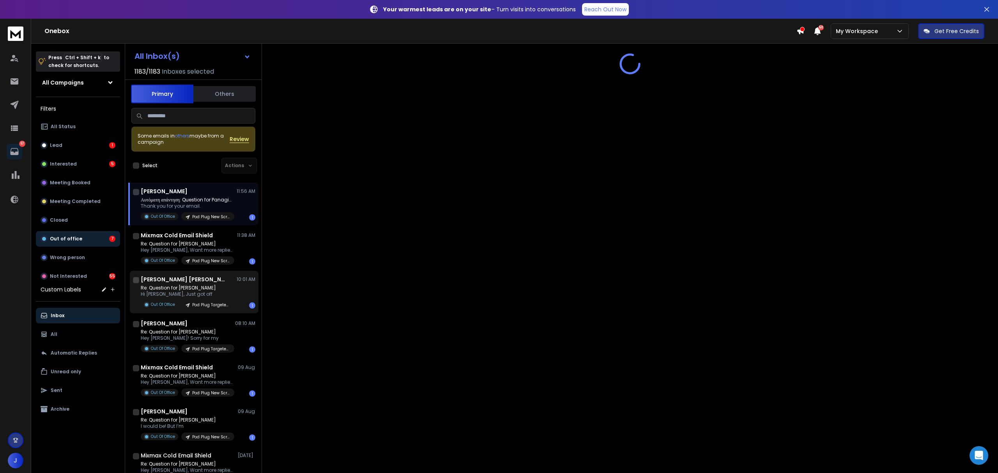
drag, startPoint x: 181, startPoint y: 242, endPoint x: 189, endPoint y: 278, distance: 36.9
click at [180, 242] on p "Re: Question for [PERSON_NAME]" at bounding box center [188, 244] width 94 height 6
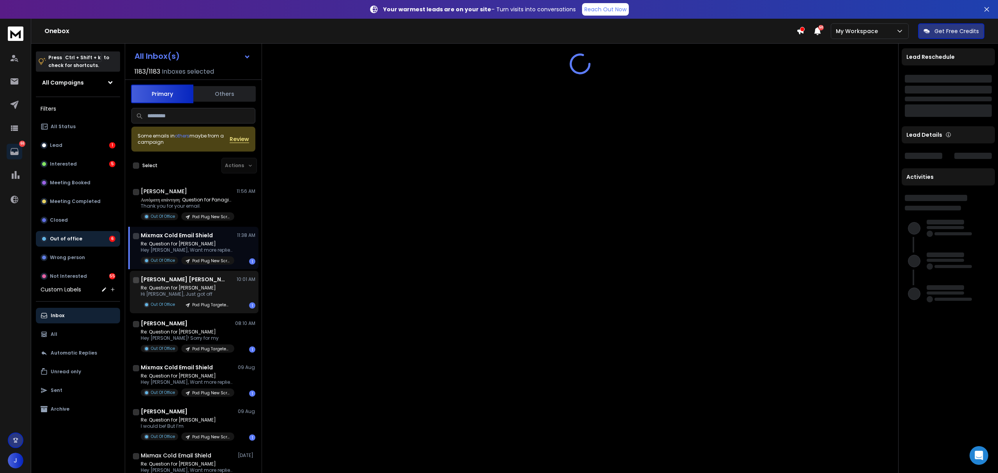
click at [194, 288] on p "Re: Question for [PERSON_NAME]" at bounding box center [188, 288] width 94 height 6
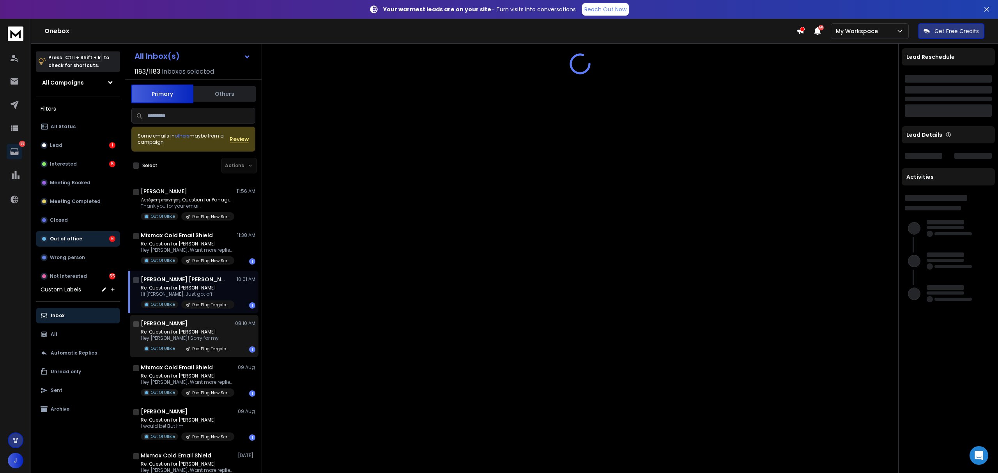
click at [221, 343] on div "Re: Question for [PERSON_NAME] [PERSON_NAME]! Sorry for my Out Of Office Pod Pl…" at bounding box center [188, 341] width 94 height 24
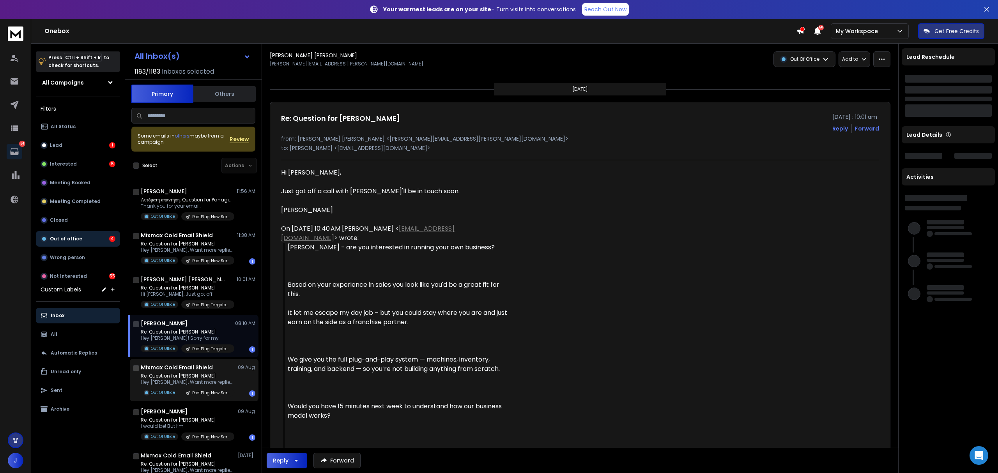
click at [232, 385] on p "Hey [PERSON_NAME], Want more replies to" at bounding box center [188, 382] width 94 height 6
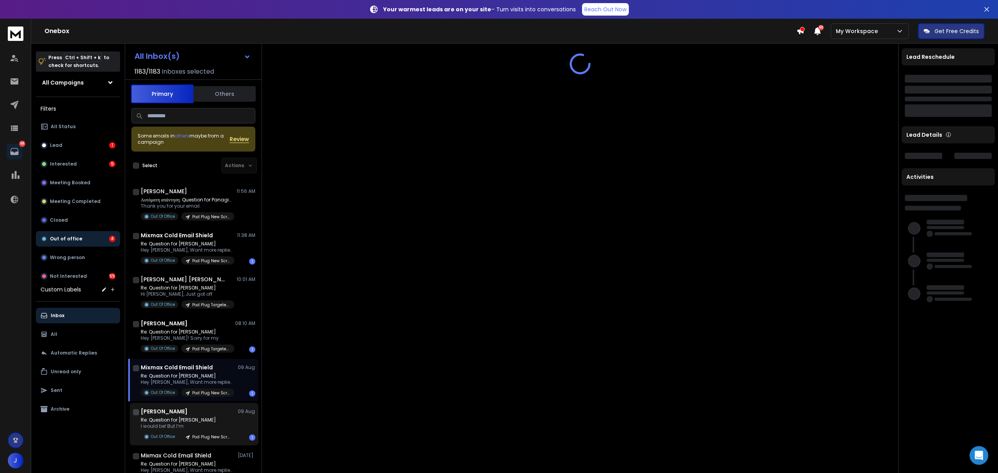
click at [247, 402] on div "Re: Question for [PERSON_NAME] I would be! But I’m Out Of Office Pod Plug New S…" at bounding box center [198, 429] width 115 height 24
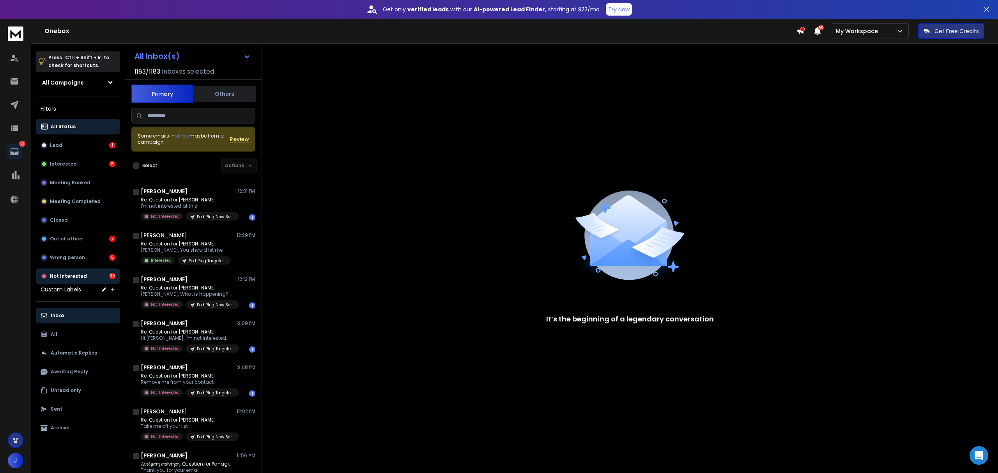
click at [77, 273] on p "Not Interested" at bounding box center [68, 276] width 37 height 6
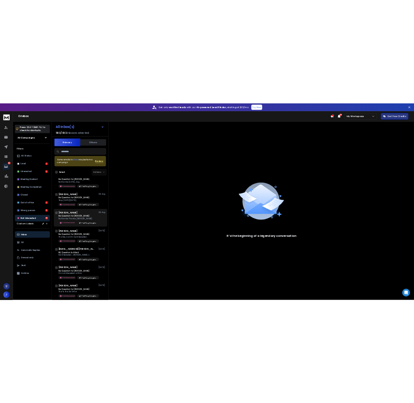
scroll to position [1942, 0]
